Goal: Information Seeking & Learning: Check status

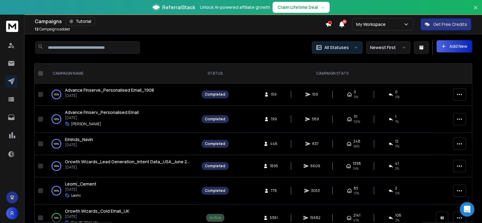
click at [355, 48] on icon "button" at bounding box center [356, 47] width 5 height 5
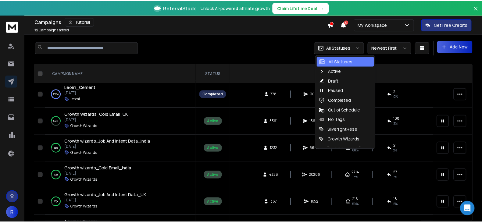
scroll to position [114, 0]
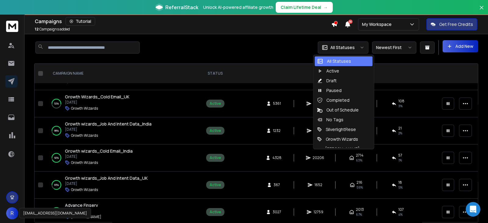
click at [11, 213] on span "R" at bounding box center [12, 213] width 12 height 12
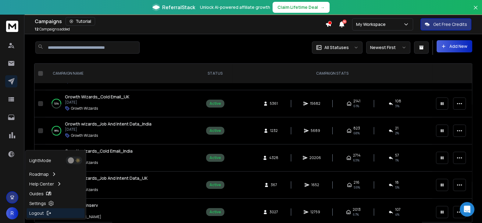
click at [48, 217] on div "Logout" at bounding box center [56, 214] width 58 height 10
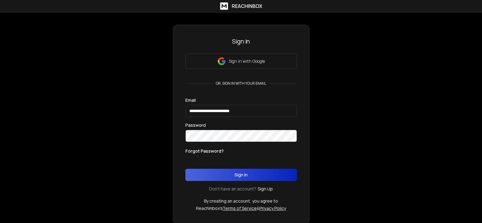
click at [208, 112] on input "**********" at bounding box center [242, 111] width 112 height 12
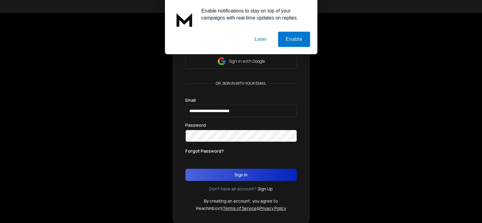
type input "**********"
click at [261, 44] on button "Later" at bounding box center [260, 39] width 27 height 15
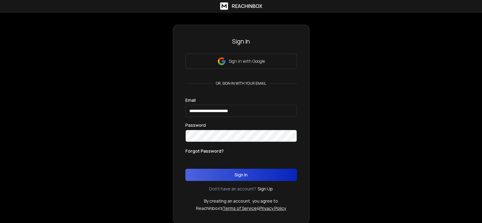
click at [240, 170] on button "Sign In" at bounding box center [242, 175] width 112 height 12
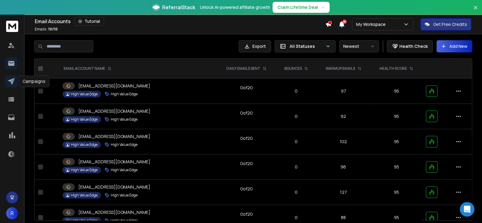
click at [9, 86] on link at bounding box center [11, 81] width 12 height 12
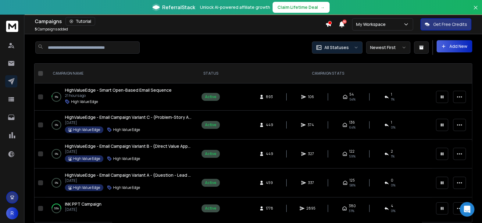
click at [353, 51] on button "All Statuses" at bounding box center [337, 47] width 51 height 12
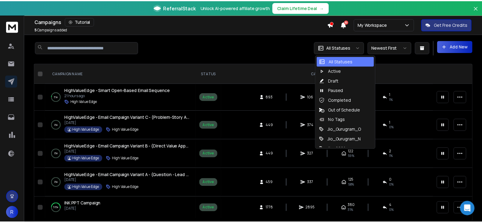
scroll to position [2, 0]
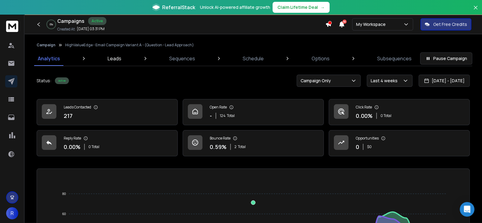
click at [116, 62] on p "Leads" at bounding box center [115, 58] width 14 height 7
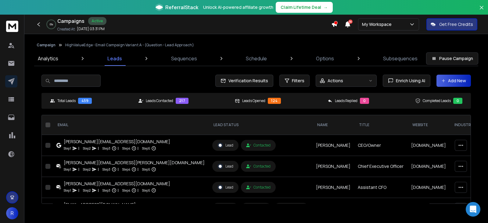
click at [59, 64] on link "Analytics" at bounding box center [48, 58] width 28 height 15
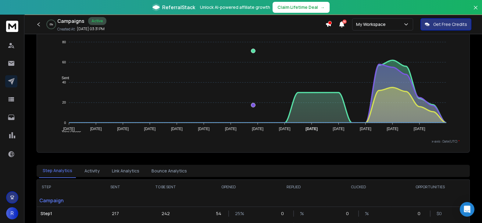
scroll to position [152, 0]
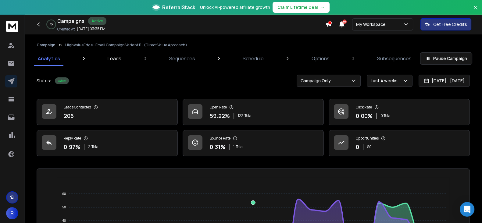
click at [116, 60] on p "Leads" at bounding box center [115, 58] width 14 height 7
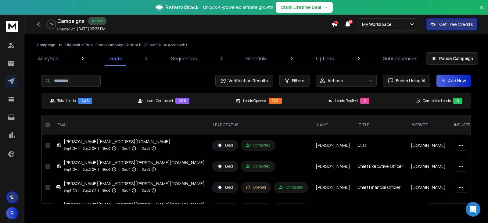
click at [44, 66] on div "Analytics Leads Sequences Schedule Options Subsequences Pause Campaign" at bounding box center [256, 58] width 444 height 15
click at [46, 65] on link "Analytics" at bounding box center [48, 58] width 28 height 15
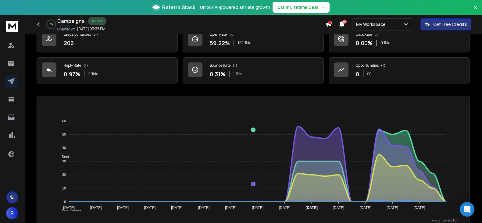
scroll to position [114, 0]
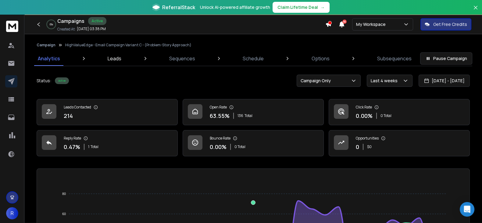
click at [108, 65] on link "Leads" at bounding box center [114, 58] width 21 height 15
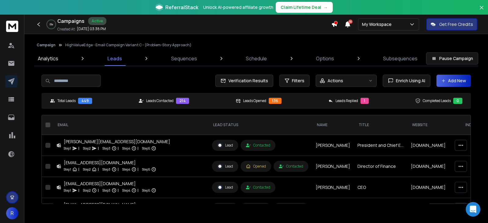
click at [61, 62] on link "Analytics" at bounding box center [48, 58] width 28 height 15
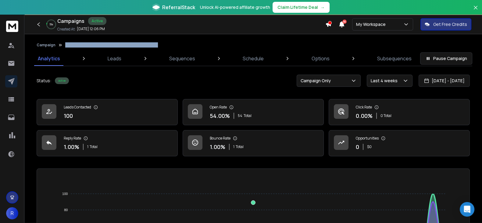
drag, startPoint x: 64, startPoint y: 45, endPoint x: 157, endPoint y: 46, distance: 92.8
click at [157, 46] on div "Campaign HighValueEdge - Smart Open-Based Email Sequence" at bounding box center [254, 45] width 434 height 5
copy p "HighValueEdge - Smart Open-Based Email Sequence"
click at [116, 57] on p "Leads" at bounding box center [115, 58] width 14 height 7
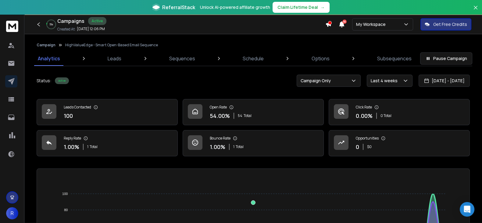
click at [116, 68] on div "Campaign HighValueEdge - Smart Open-Based Email Sequence Analytics Leads Sequen…" at bounding box center [253, 221] width 438 height 362
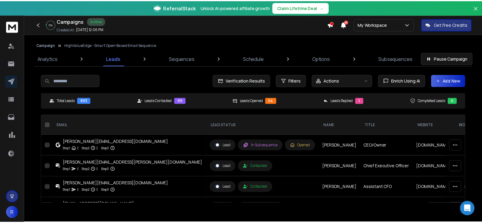
scroll to position [76, 0]
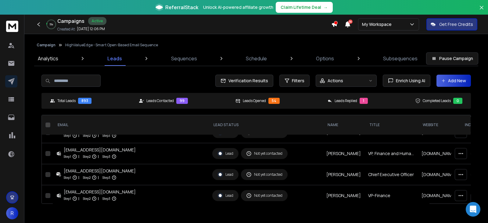
click at [47, 63] on link "Analytics" at bounding box center [48, 58] width 28 height 15
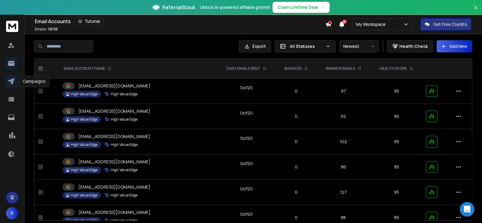
click at [13, 82] on icon at bounding box center [11, 81] width 6 height 6
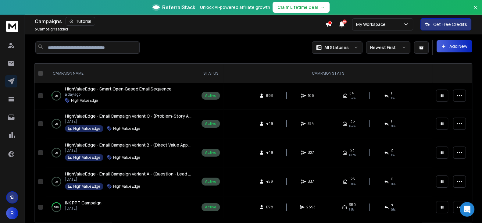
scroll to position [2, 0]
click at [15, 213] on span "R" at bounding box center [12, 213] width 12 height 12
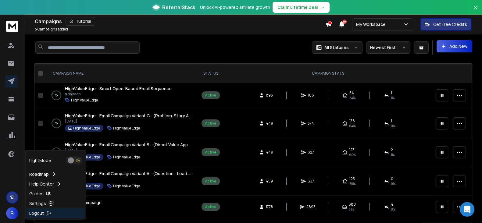
click at [40, 214] on p "Logout" at bounding box center [36, 214] width 15 height 6
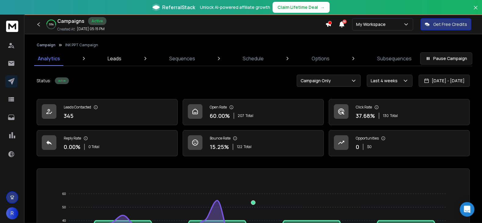
click at [119, 60] on p "Leads" at bounding box center [115, 58] width 14 height 7
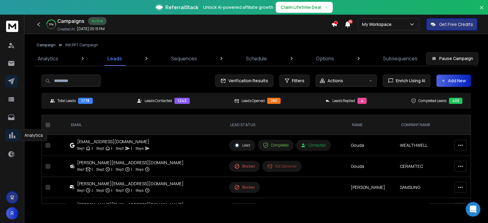
click at [9, 136] on icon at bounding box center [12, 135] width 9 height 9
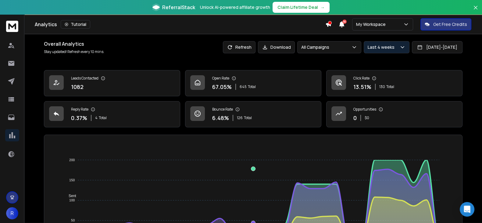
click at [377, 51] on button "Last 4 weeks" at bounding box center [387, 47] width 46 height 12
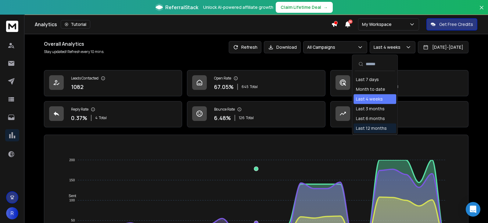
click at [381, 125] on div "Last 12 months" at bounding box center [371, 128] width 31 height 6
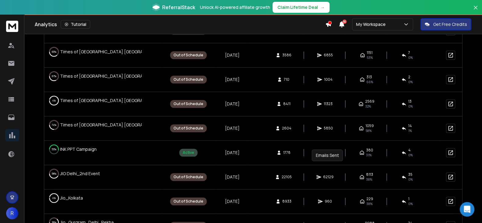
scroll to position [429, 0]
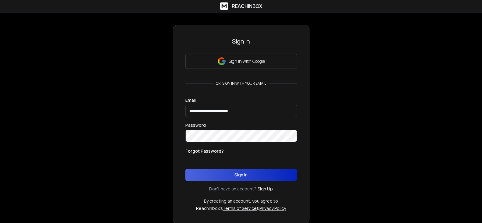
click at [218, 111] on input "**********" at bounding box center [242, 111] width 112 height 12
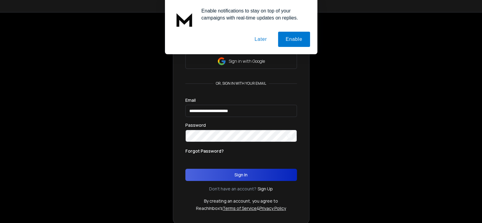
type input "**********"
click at [253, 173] on button "Sign In" at bounding box center [242, 175] width 112 height 12
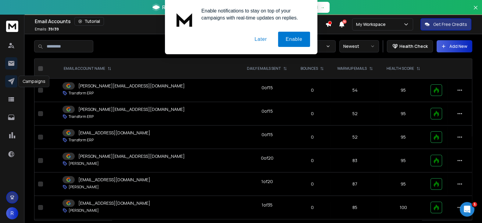
click at [10, 78] on icon at bounding box center [11, 81] width 7 height 7
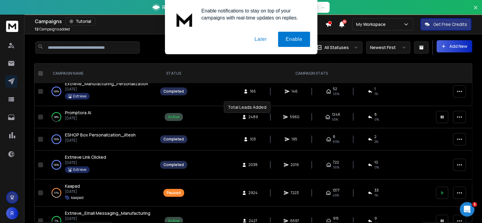
scroll to position [76, 0]
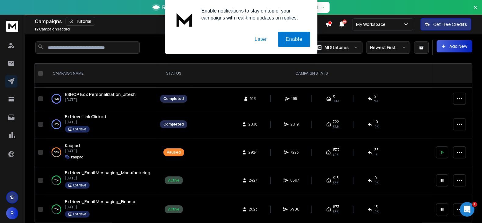
drag, startPoint x: 126, startPoint y: 200, endPoint x: 163, endPoint y: 107, distance: 99.8
click at [163, 107] on td "Completed" at bounding box center [174, 99] width 34 height 22
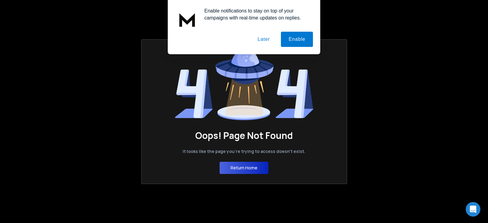
click at [270, 39] on button "Later" at bounding box center [263, 39] width 27 height 15
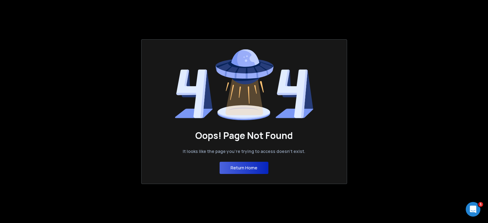
click at [248, 168] on button "Return Home" at bounding box center [244, 168] width 49 height 12
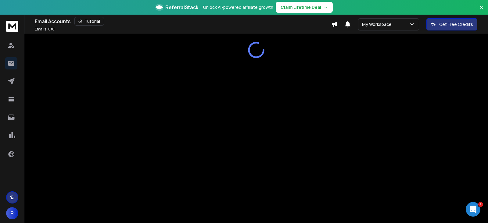
click at [249, 167] on div "ReferralStack Unlock AI-powered affiliate growth Lifetime Deals available! Clai…" at bounding box center [244, 111] width 488 height 223
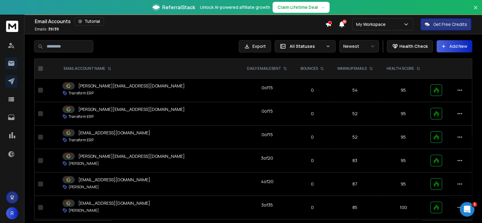
click at [12, 77] on link at bounding box center [11, 81] width 12 height 12
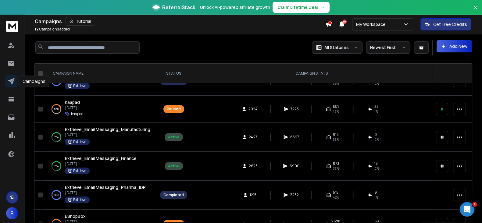
scroll to position [118, 0]
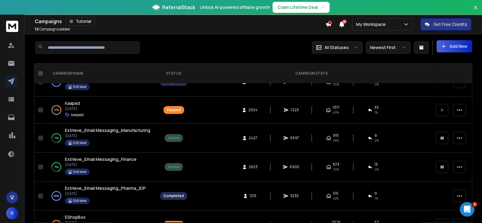
drag, startPoint x: 131, startPoint y: 161, endPoint x: 104, endPoint y: 159, distance: 26.7
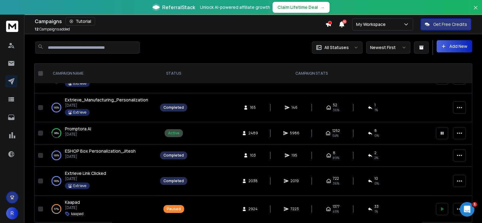
scroll to position [0, 0]
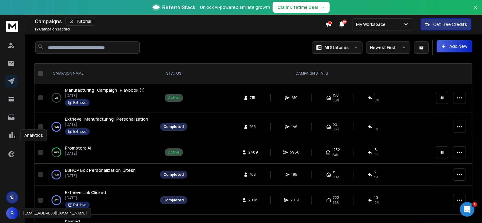
click at [15, 217] on span "R" at bounding box center [12, 213] width 12 height 12
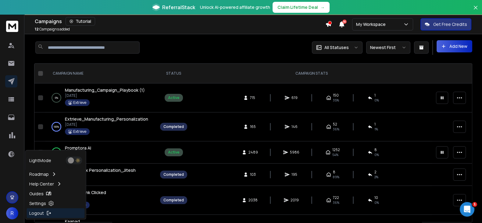
click at [44, 209] on div "Logout" at bounding box center [56, 214] width 58 height 10
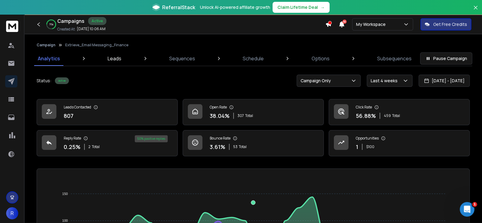
click at [115, 60] on p "Leads" at bounding box center [115, 58] width 14 height 7
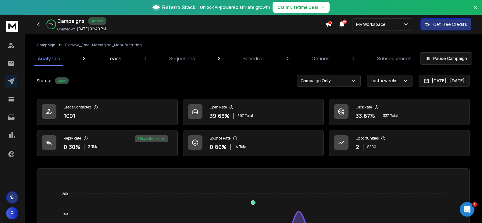
click at [114, 62] on p "Leads" at bounding box center [115, 58] width 14 height 7
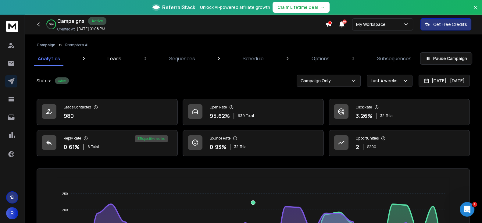
click at [105, 63] on link "Leads" at bounding box center [114, 58] width 21 height 15
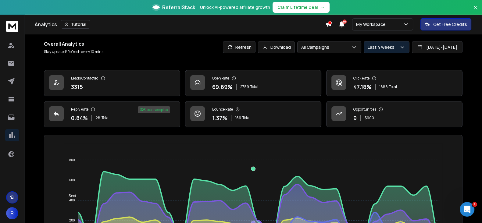
click at [377, 46] on p "Last 4 weeks" at bounding box center [382, 47] width 29 height 6
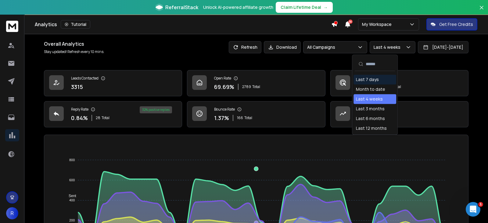
click at [369, 128] on div "Last 12 months" at bounding box center [371, 128] width 31 height 6
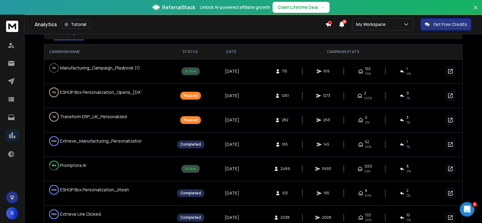
scroll to position [305, 0]
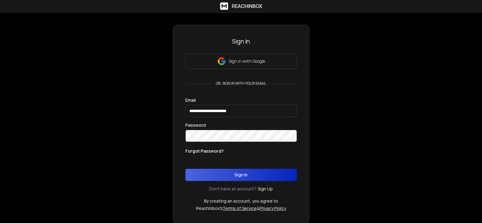
drag, startPoint x: 207, startPoint y: 112, endPoint x: 220, endPoint y: 117, distance: 14.8
click at [207, 111] on input "**********" at bounding box center [242, 111] width 112 height 12
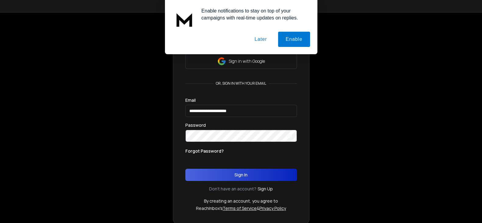
type input "**********"
click at [235, 171] on button "Sign In" at bounding box center [242, 175] width 112 height 12
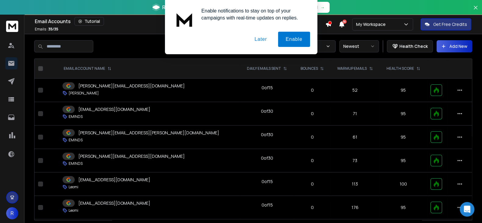
click at [259, 39] on button "Later" at bounding box center [260, 39] width 27 height 15
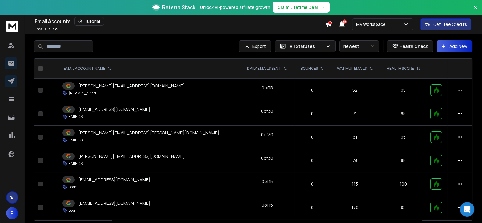
click at [11, 80] on icon at bounding box center [11, 81] width 6 height 6
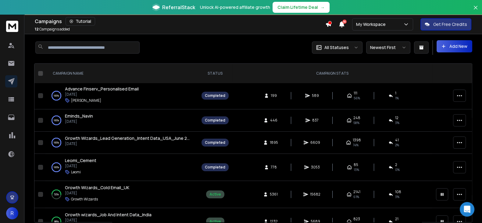
scroll to position [176, 0]
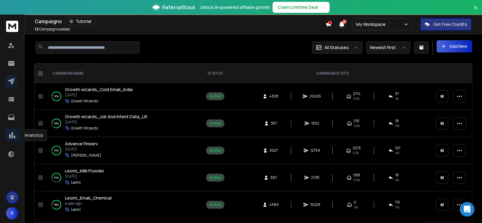
click at [11, 135] on icon at bounding box center [12, 135] width 9 height 9
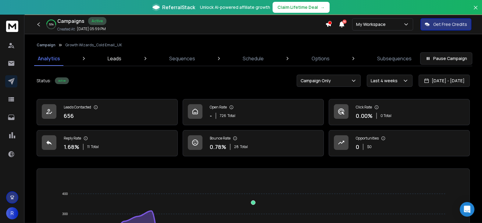
click at [117, 64] on link "Leads" at bounding box center [114, 58] width 21 height 15
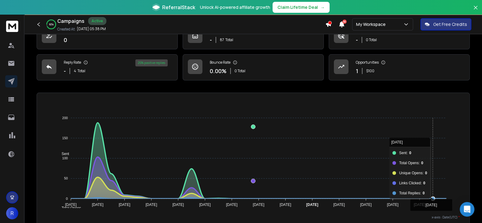
scroll to position [76, 0]
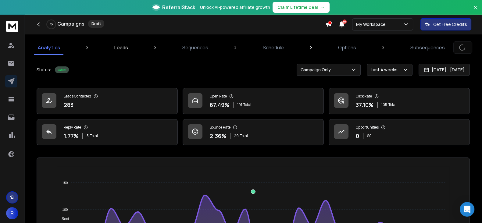
click at [122, 50] on p "Leads" at bounding box center [121, 47] width 14 height 7
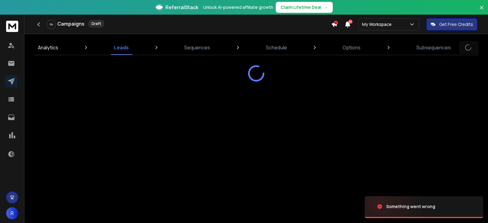
click at [56, 50] on p "Analytics" at bounding box center [48, 47] width 20 height 7
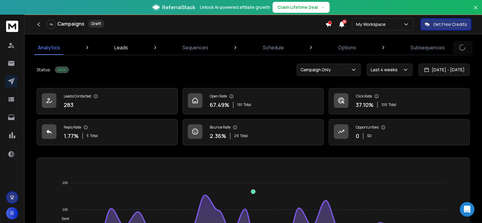
click at [125, 50] on p "Leads" at bounding box center [121, 47] width 14 height 7
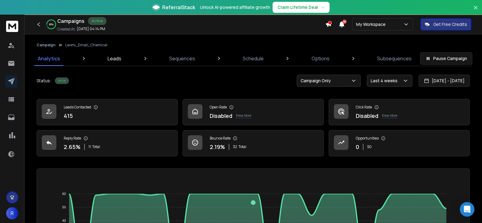
click at [108, 60] on p "Leads" at bounding box center [115, 58] width 14 height 7
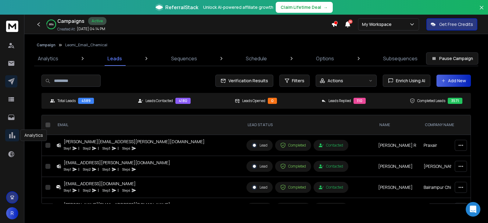
click at [11, 139] on icon at bounding box center [12, 135] width 9 height 9
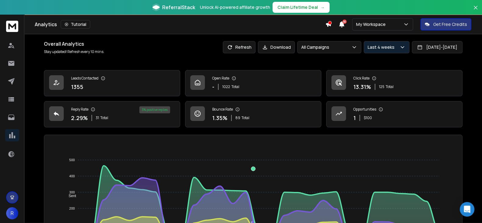
click at [368, 49] on p "Last 4 weeks" at bounding box center [382, 47] width 29 height 6
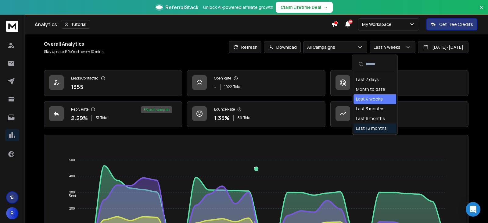
click at [364, 131] on div "Last 12 months" at bounding box center [371, 128] width 31 height 6
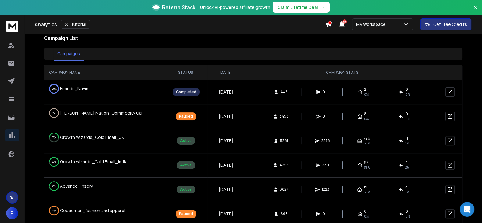
scroll to position [306, 0]
